Goal: Task Accomplishment & Management: Use online tool/utility

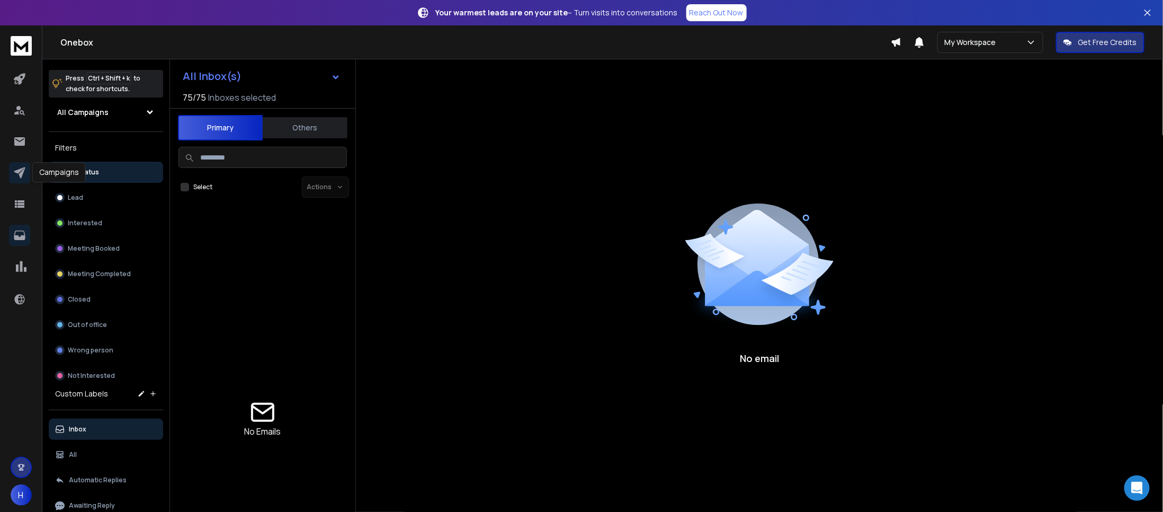
click at [17, 174] on icon at bounding box center [19, 172] width 13 height 13
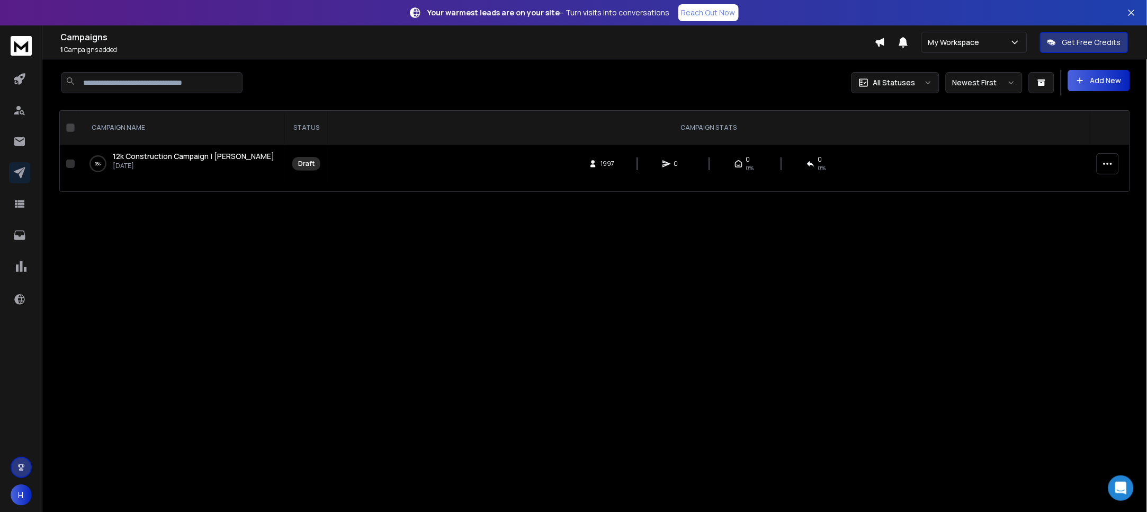
click at [490, 158] on div "1997 0 0 0% 0 0%" at bounding box center [709, 163] width 750 height 17
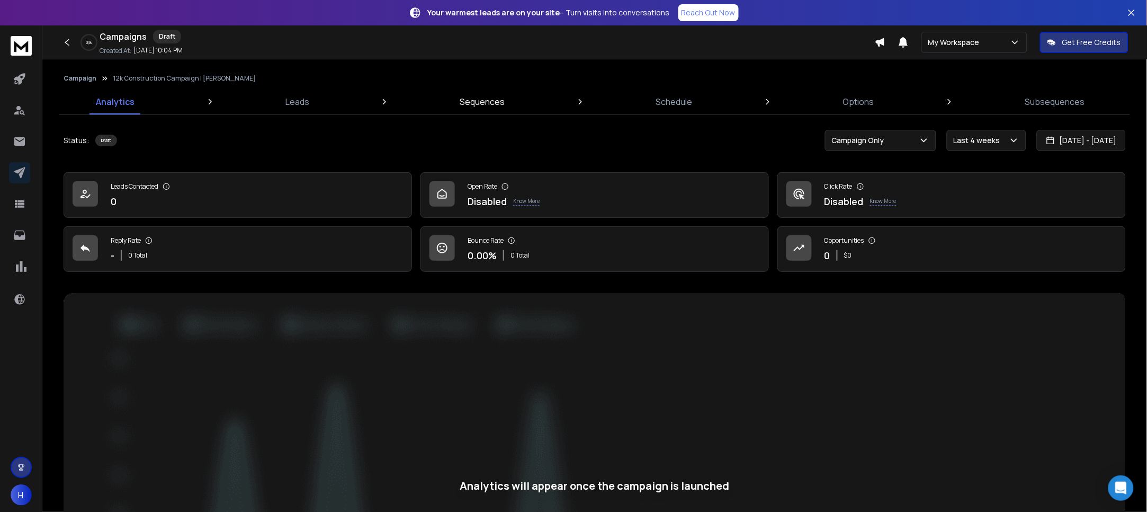
click at [481, 112] on link "Sequences" at bounding box center [483, 101] width 58 height 25
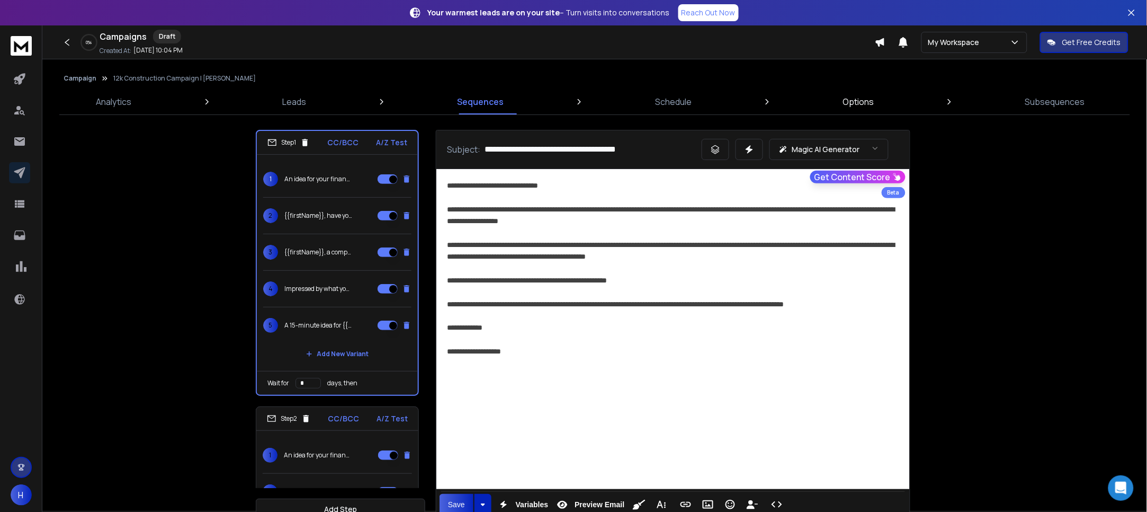
click at [874, 101] on p "Options" at bounding box center [858, 101] width 31 height 13
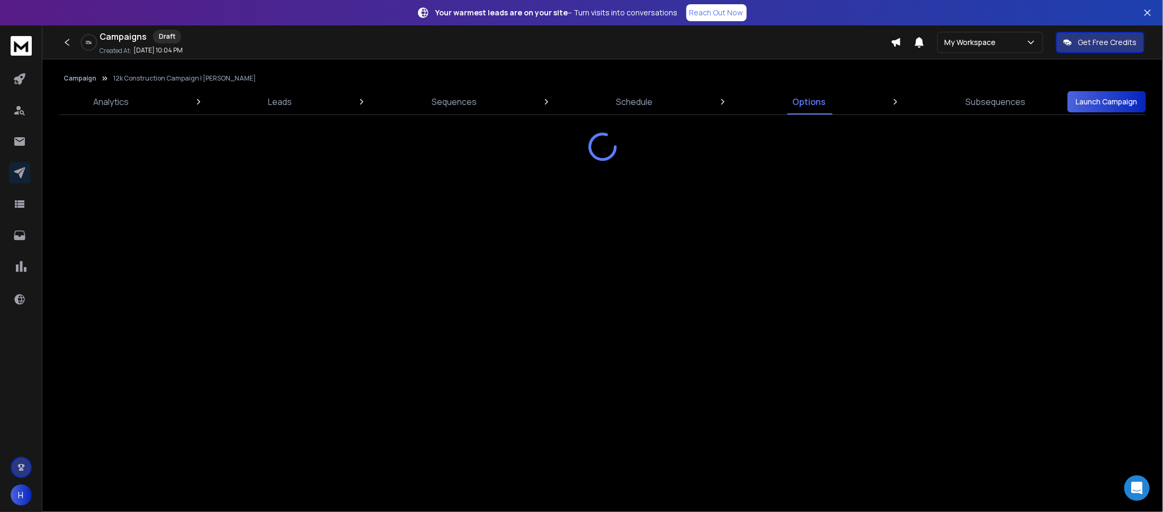
select select "**********"
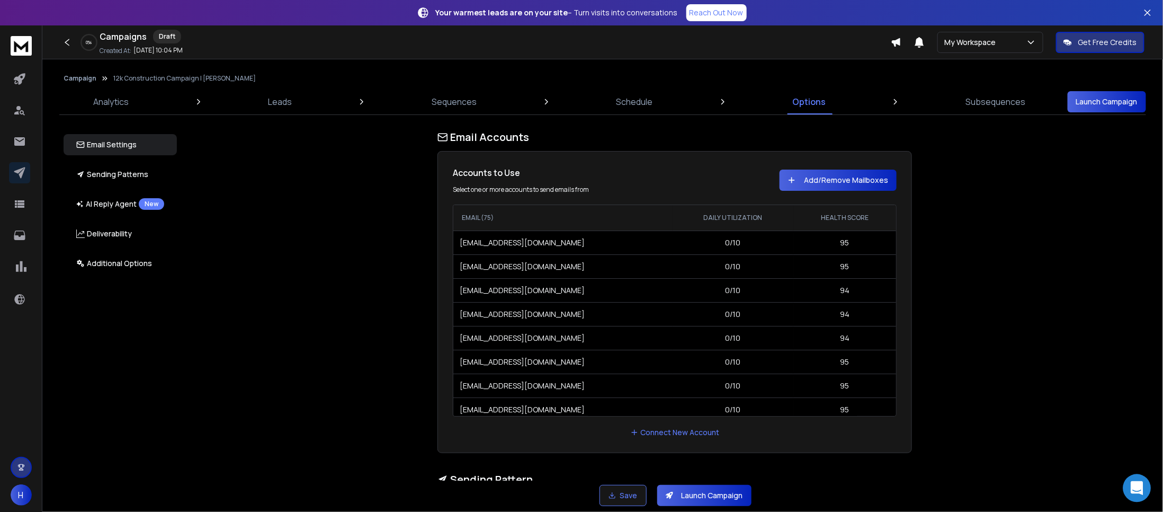
click at [1128, 486] on div "Open Intercom Messenger" at bounding box center [1137, 488] width 28 height 28
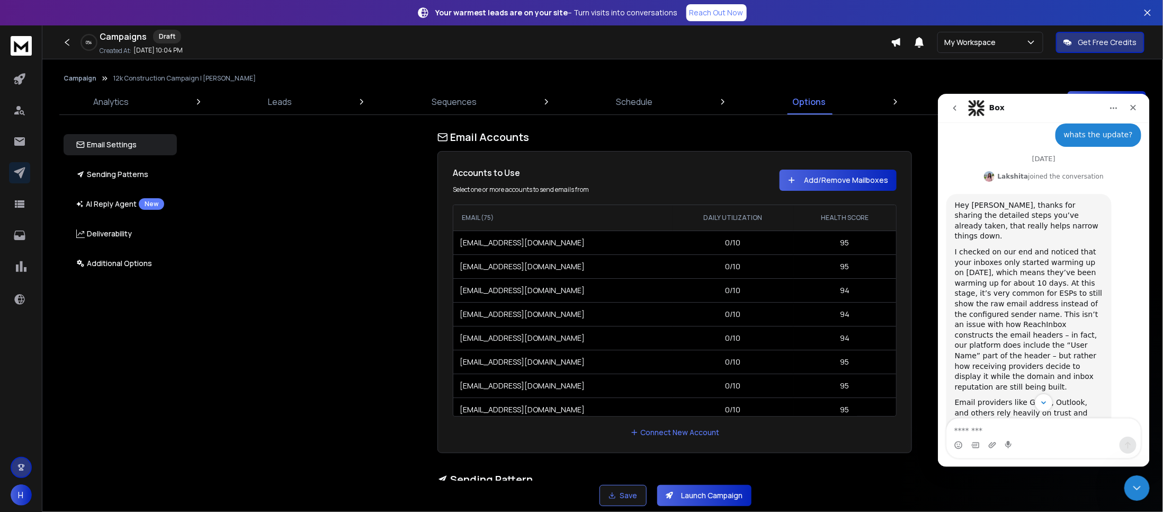
scroll to position [1197, 0]
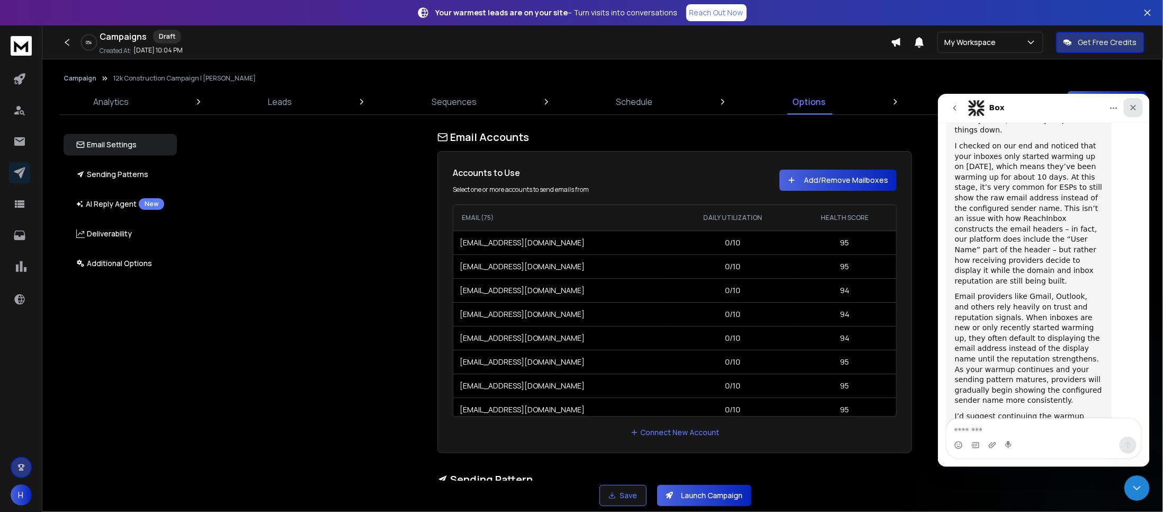
click at [1136, 111] on icon "Close" at bounding box center [1133, 107] width 8 height 8
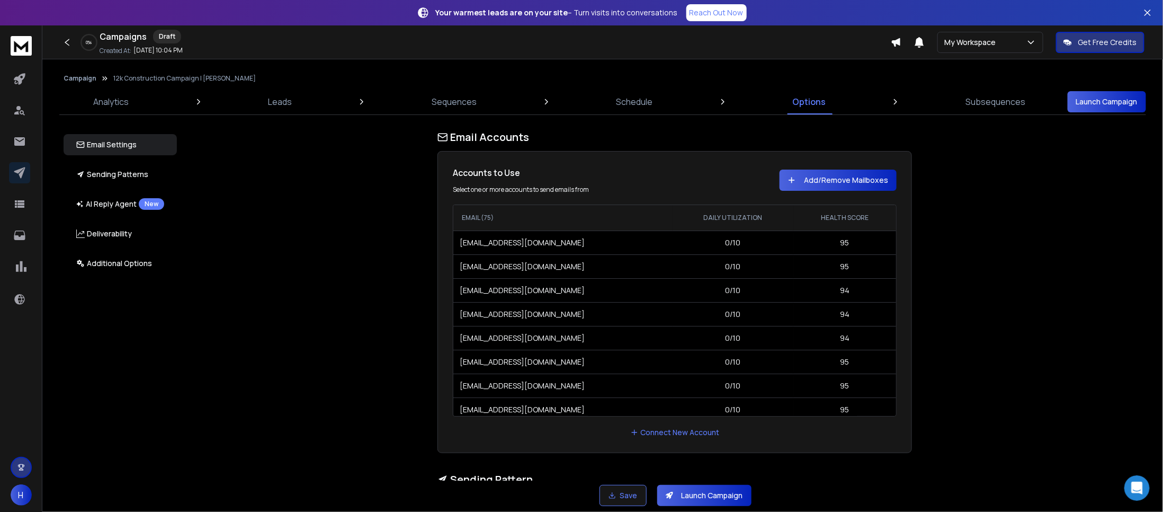
click at [1111, 103] on button "Launch Campaign" at bounding box center [1107, 101] width 78 height 21
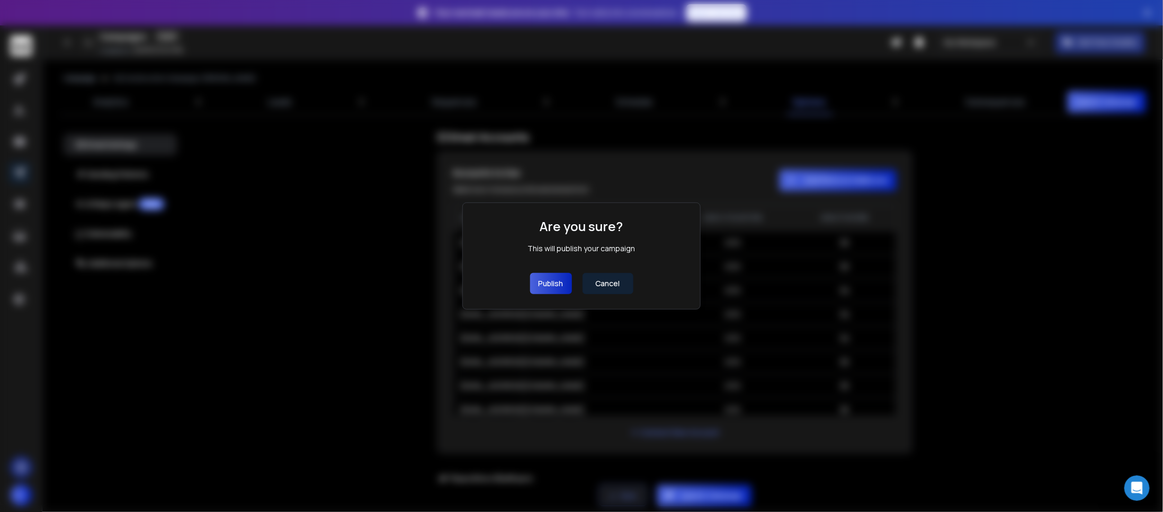
click at [547, 280] on button "Publish" at bounding box center [551, 283] width 42 height 21
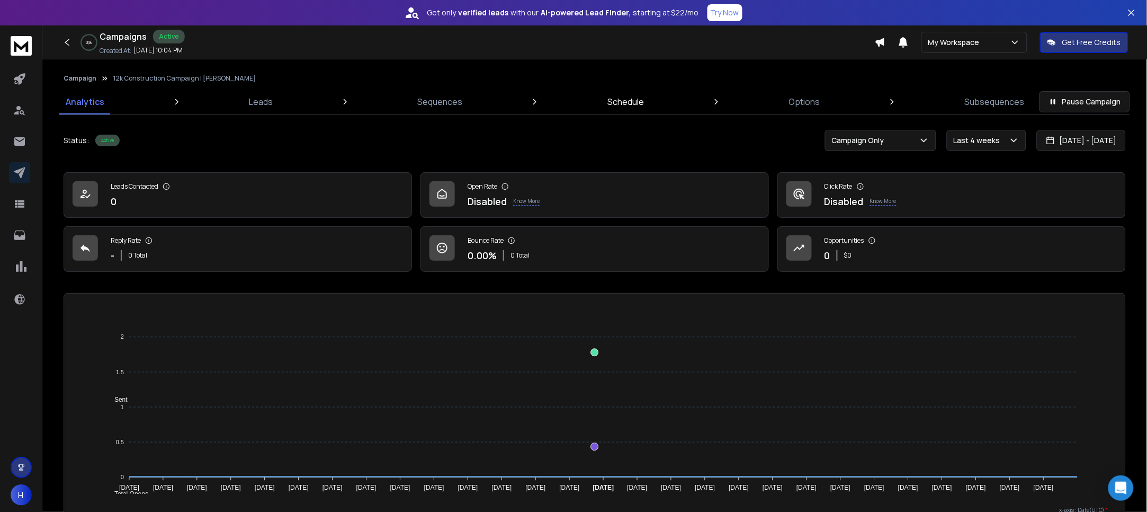
click at [638, 93] on link "Schedule" at bounding box center [625, 101] width 49 height 25
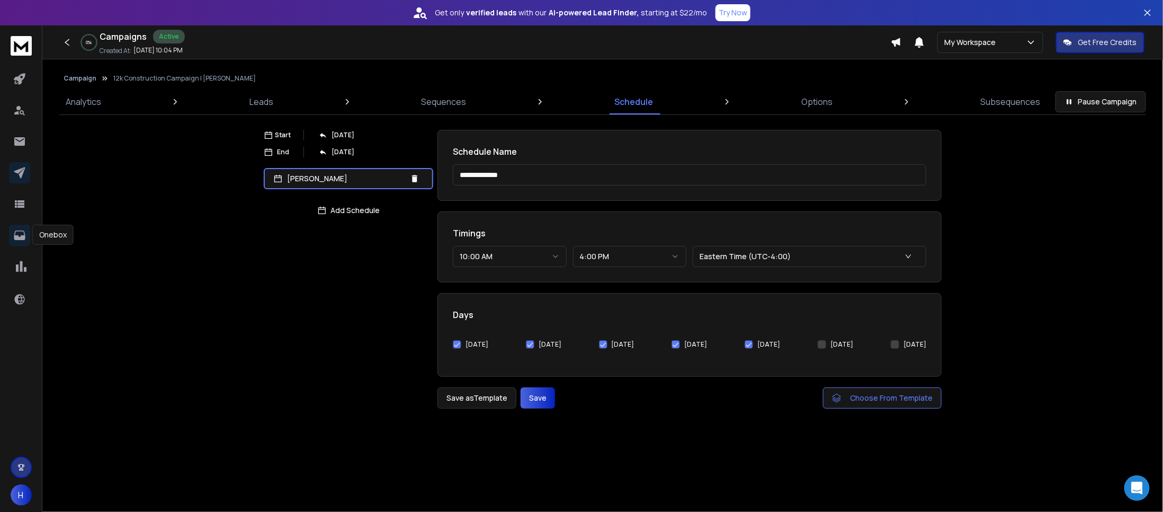
click at [14, 226] on link at bounding box center [19, 235] width 21 height 21
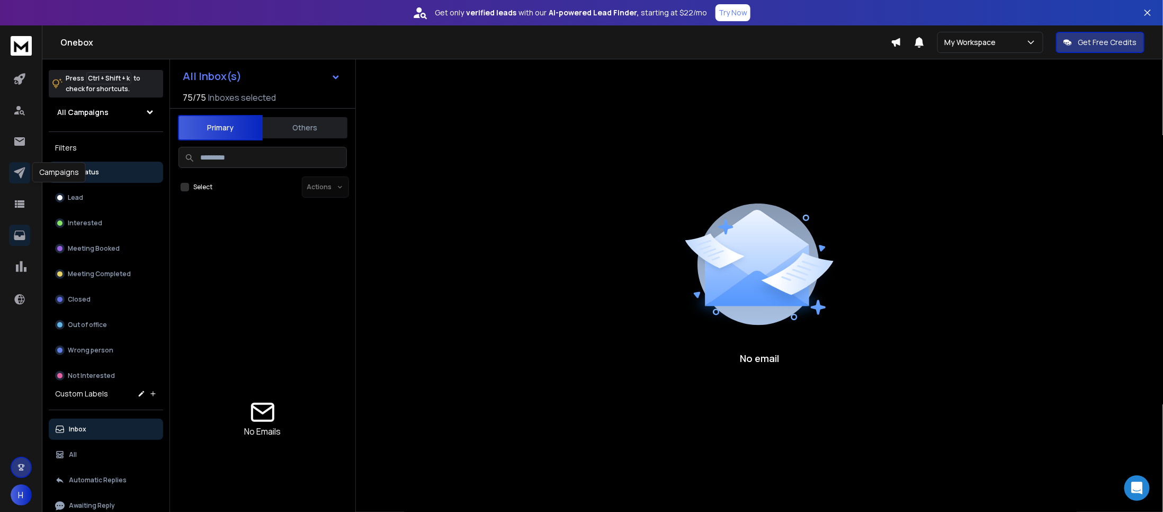
click at [17, 176] on icon at bounding box center [19, 172] width 13 height 13
